Goal: Check status: Check status

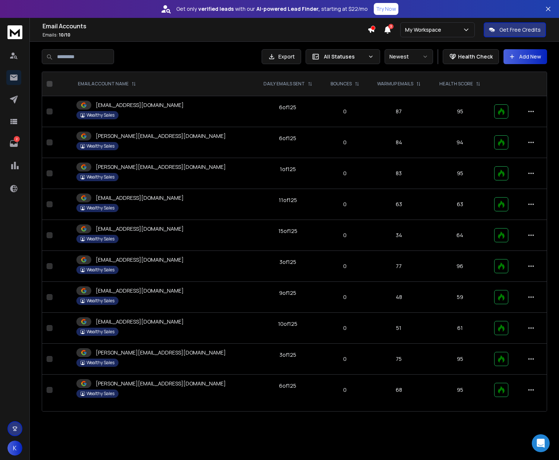
click at [22, 140] on div "2" at bounding box center [14, 145] width 17 height 18
click at [18, 141] on p "2" at bounding box center [17, 139] width 6 height 6
click at [18, 141] on icon at bounding box center [13, 143] width 9 height 9
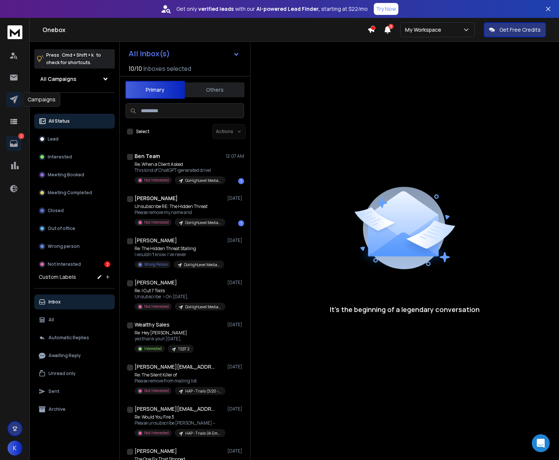
click at [14, 95] on icon at bounding box center [13, 99] width 9 height 9
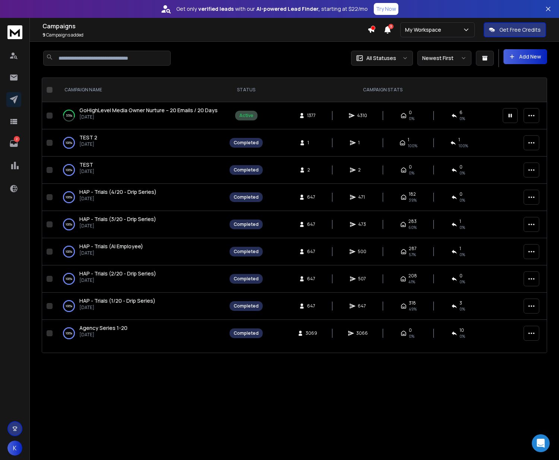
click at [161, 114] on p "[DATE]" at bounding box center [148, 117] width 138 height 6
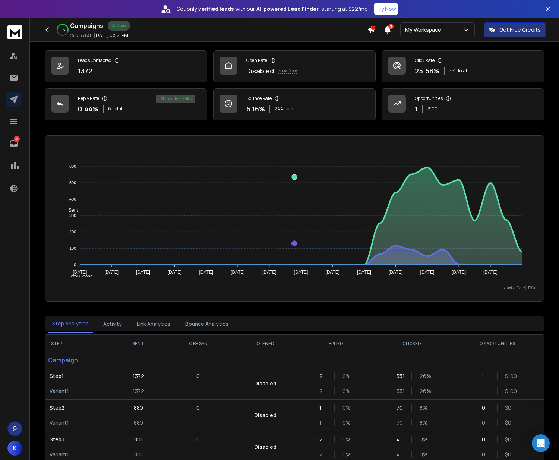
scroll to position [180, 0]
